Goal: Task Accomplishment & Management: Manage account settings

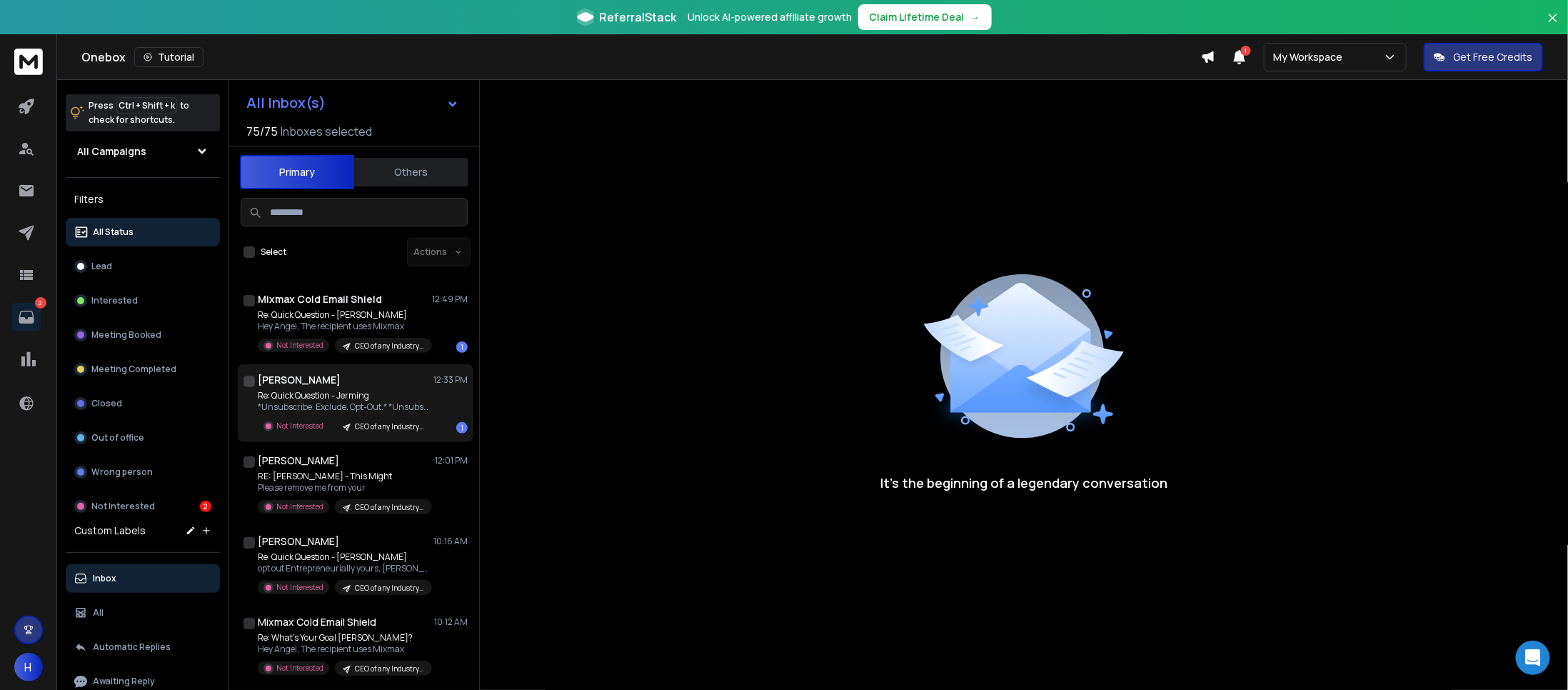
click at [434, 380] on p "12:33 PM" at bounding box center [451, 380] width 34 height 11
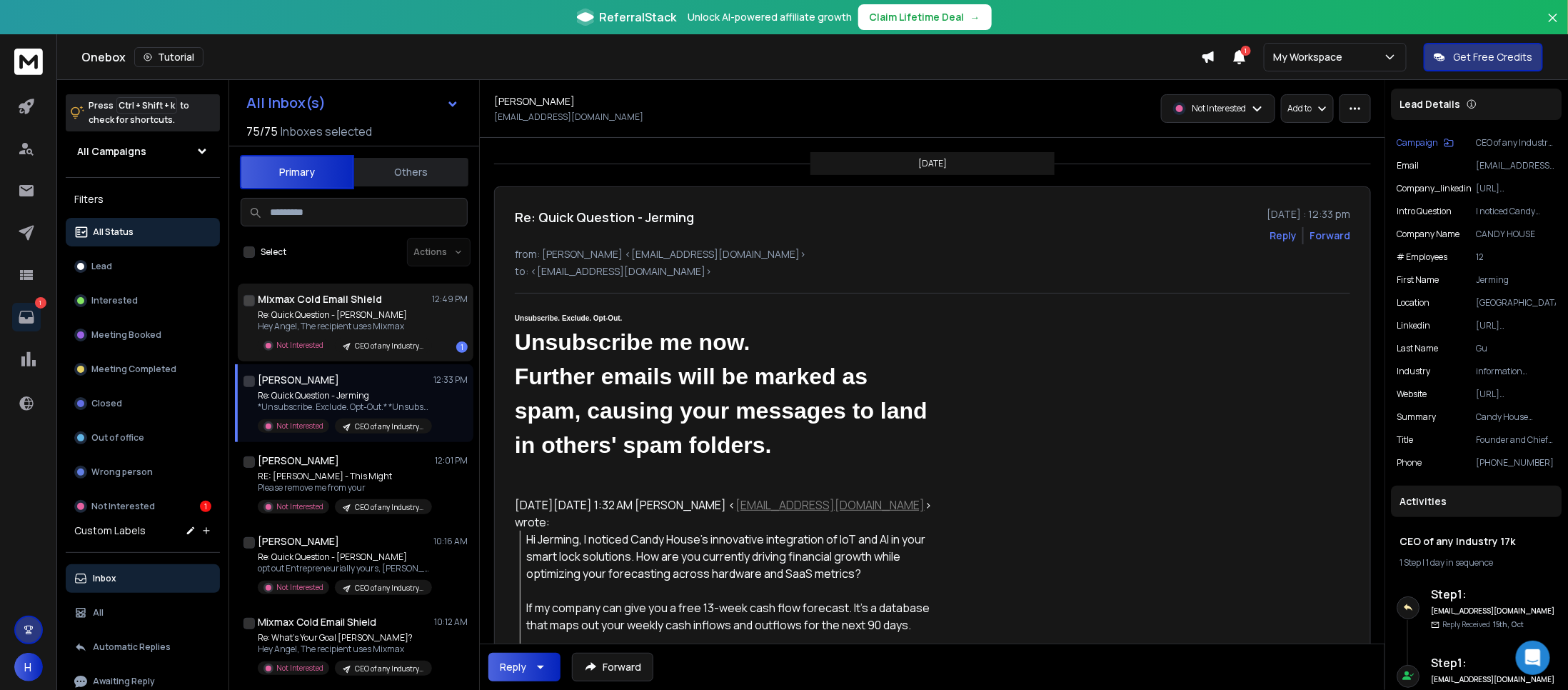
click at [440, 325] on div "Re: Quick Question - [PERSON_NAME] Angel, The recipient uses Mixmax Not Interes…" at bounding box center [363, 331] width 210 height 44
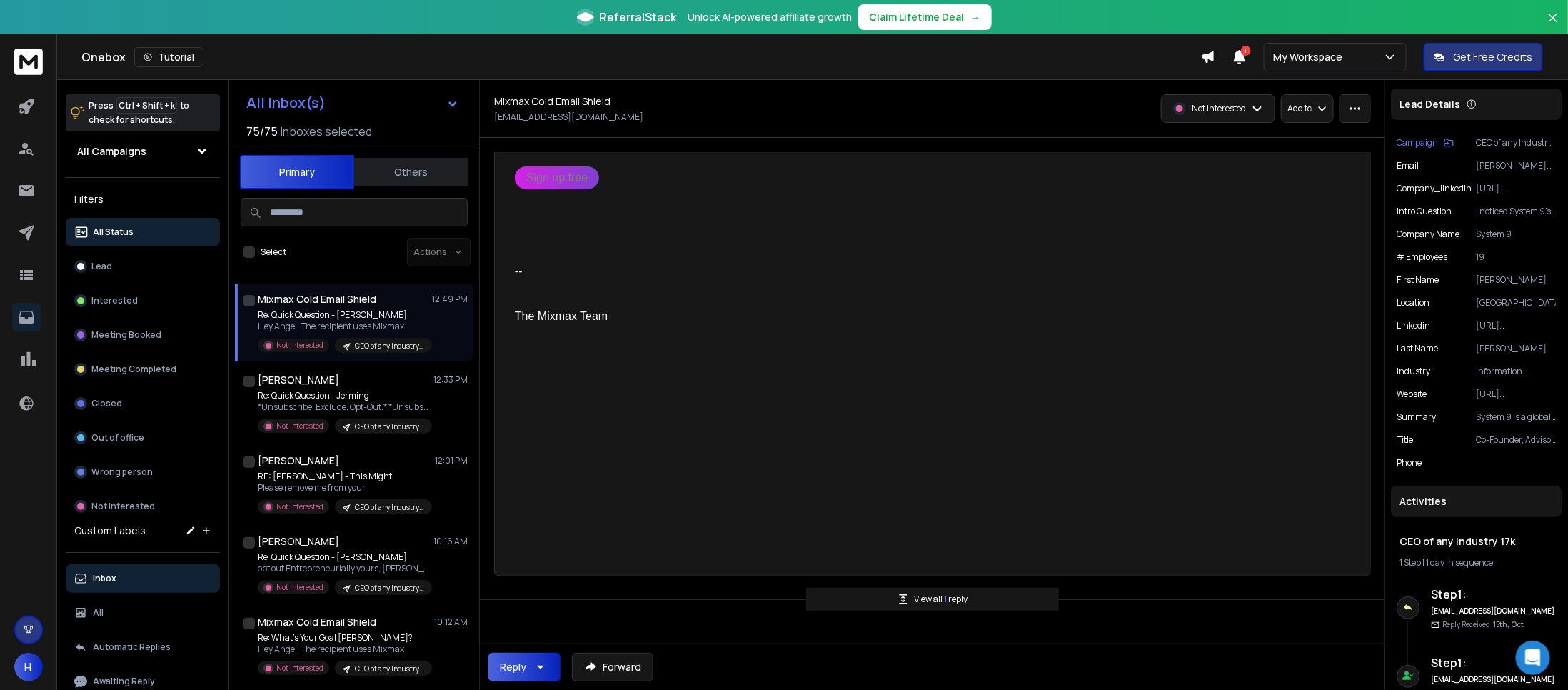
click at [413, 185] on button "Others" at bounding box center [411, 172] width 114 height 32
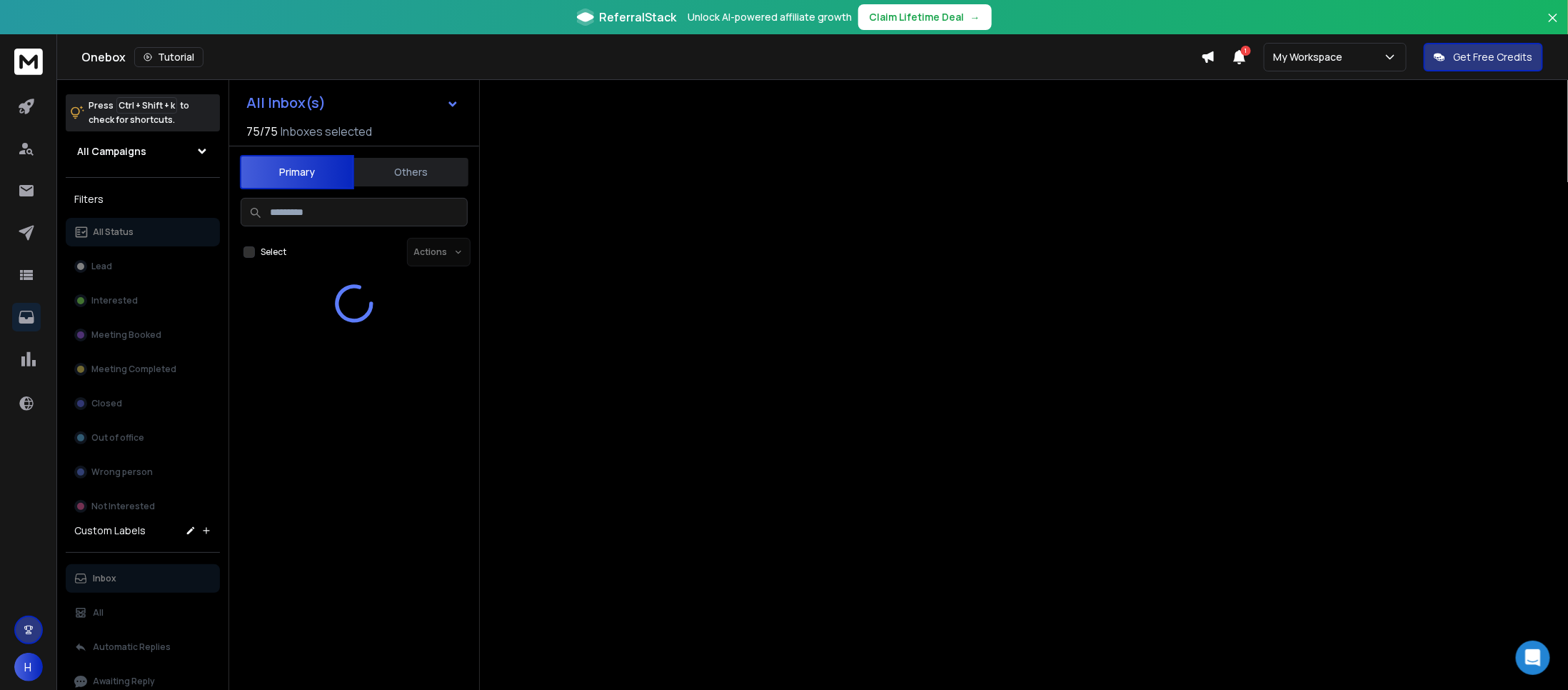
click at [263, 182] on button "Primary" at bounding box center [297, 172] width 114 height 34
click at [426, 167] on button "Others" at bounding box center [411, 172] width 114 height 34
click at [327, 168] on button "Primary" at bounding box center [297, 172] width 114 height 34
